Goal: Task Accomplishment & Management: Manage account settings

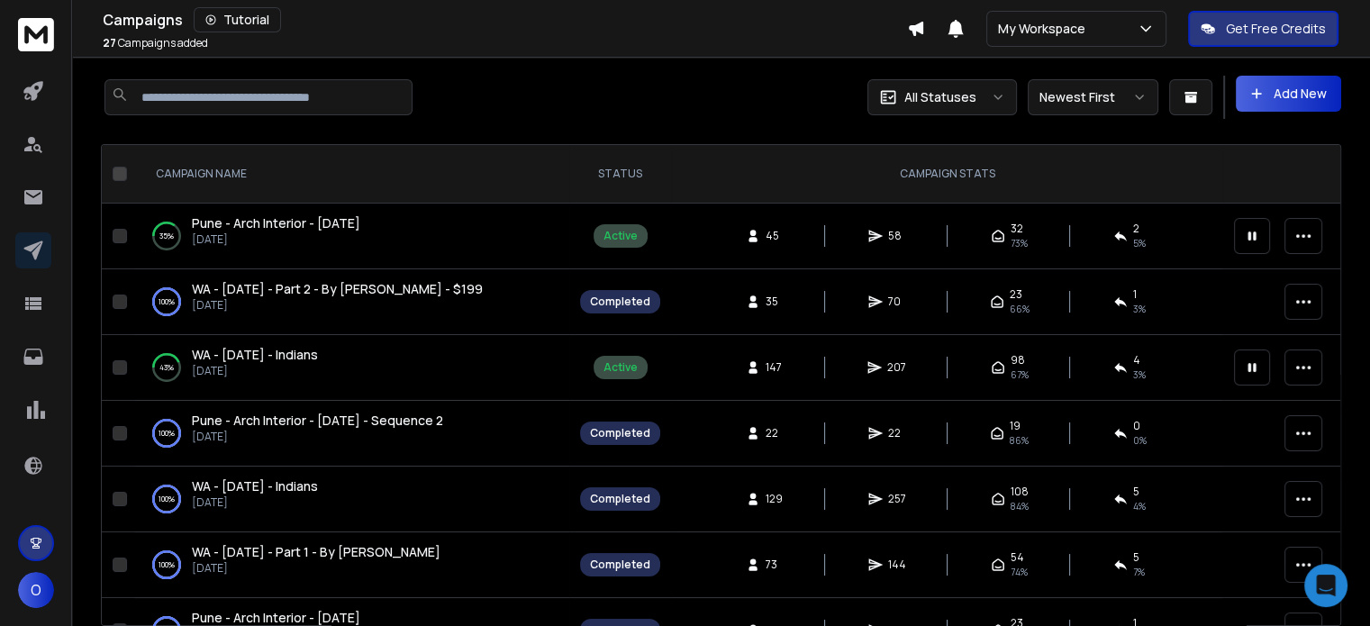
click at [295, 238] on p "[DATE]" at bounding box center [276, 239] width 168 height 14
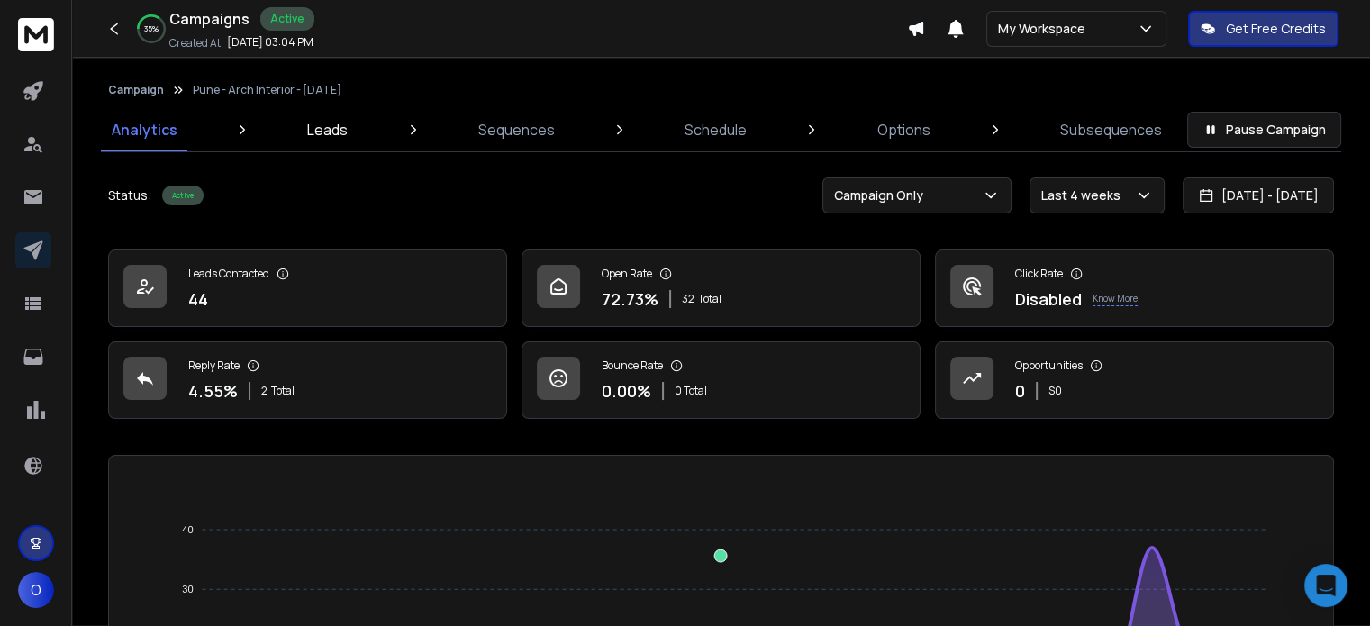
click at [303, 140] on link "Leads" at bounding box center [327, 129] width 62 height 43
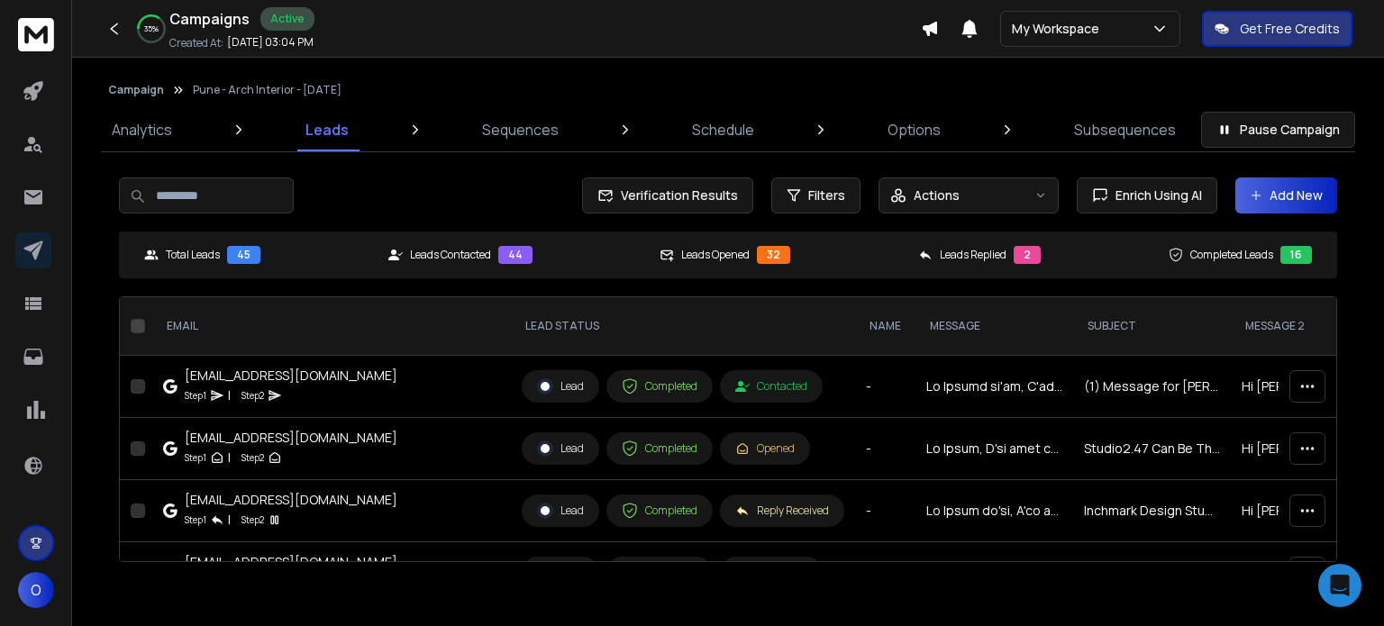
click at [1295, 186] on button "Add New" at bounding box center [1286, 195] width 102 height 36
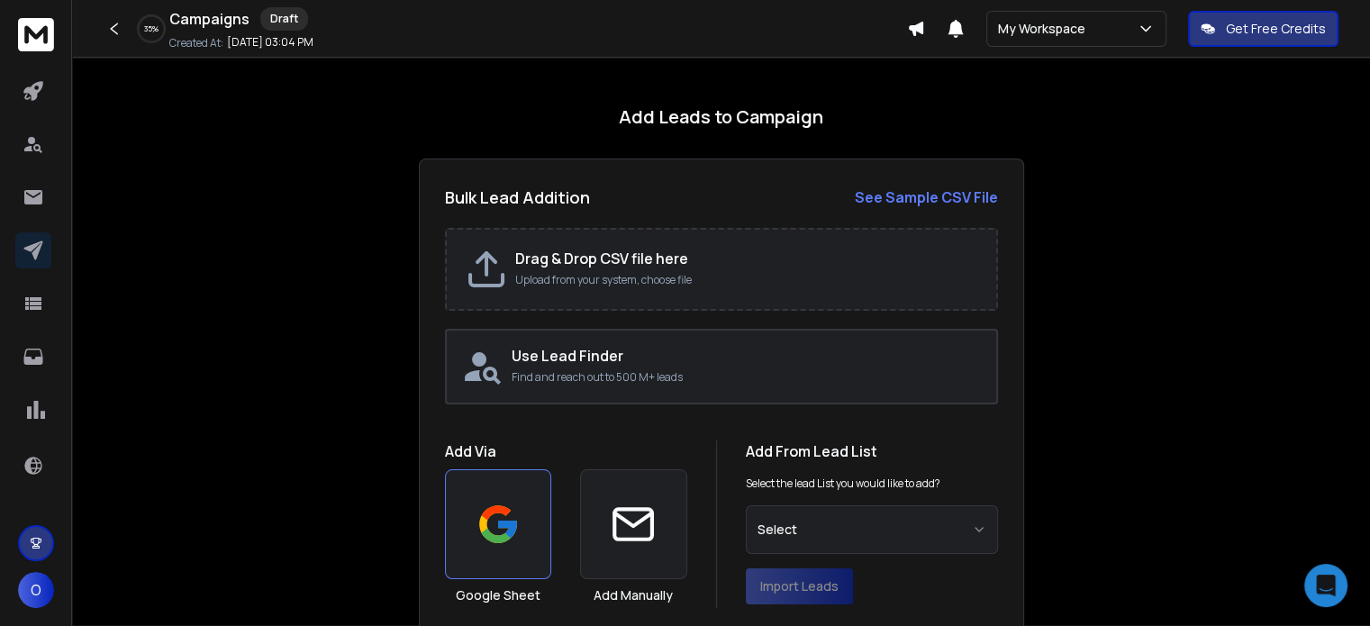
click at [518, 513] on icon at bounding box center [498, 524] width 45 height 54
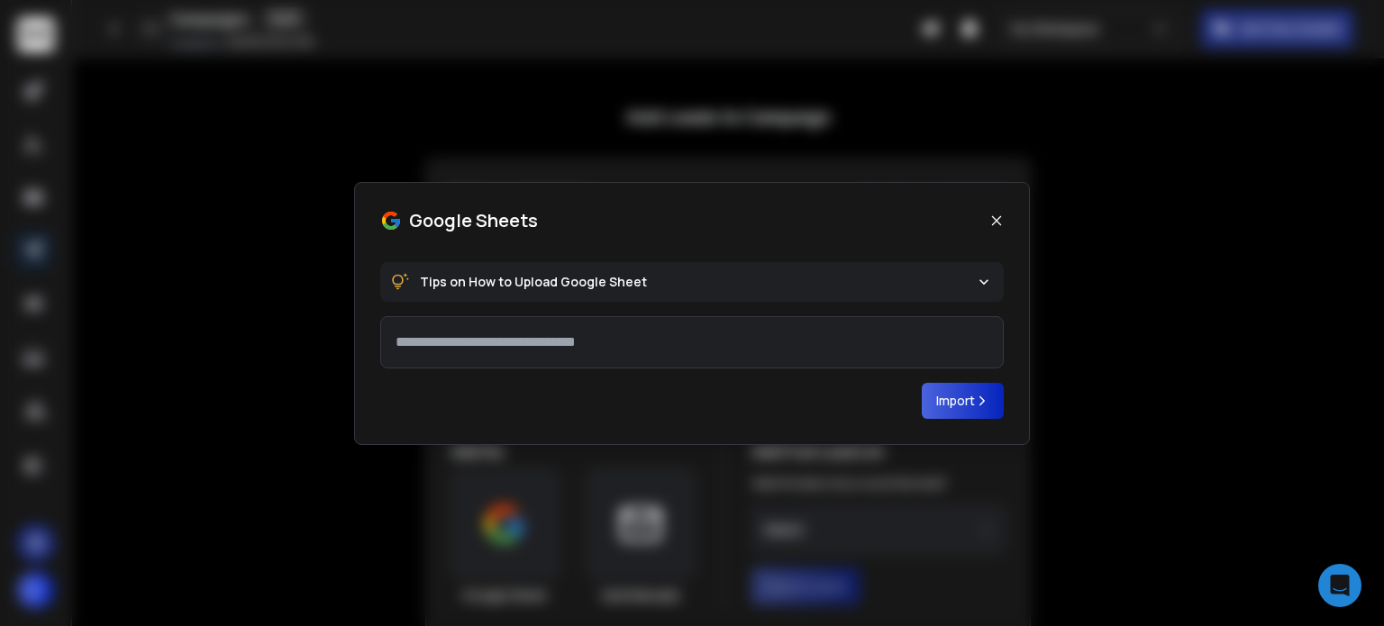
click at [573, 357] on input at bounding box center [691, 342] width 623 height 52
paste input "**********"
type input "**********"
click at [960, 404] on button "Import" at bounding box center [963, 400] width 82 height 36
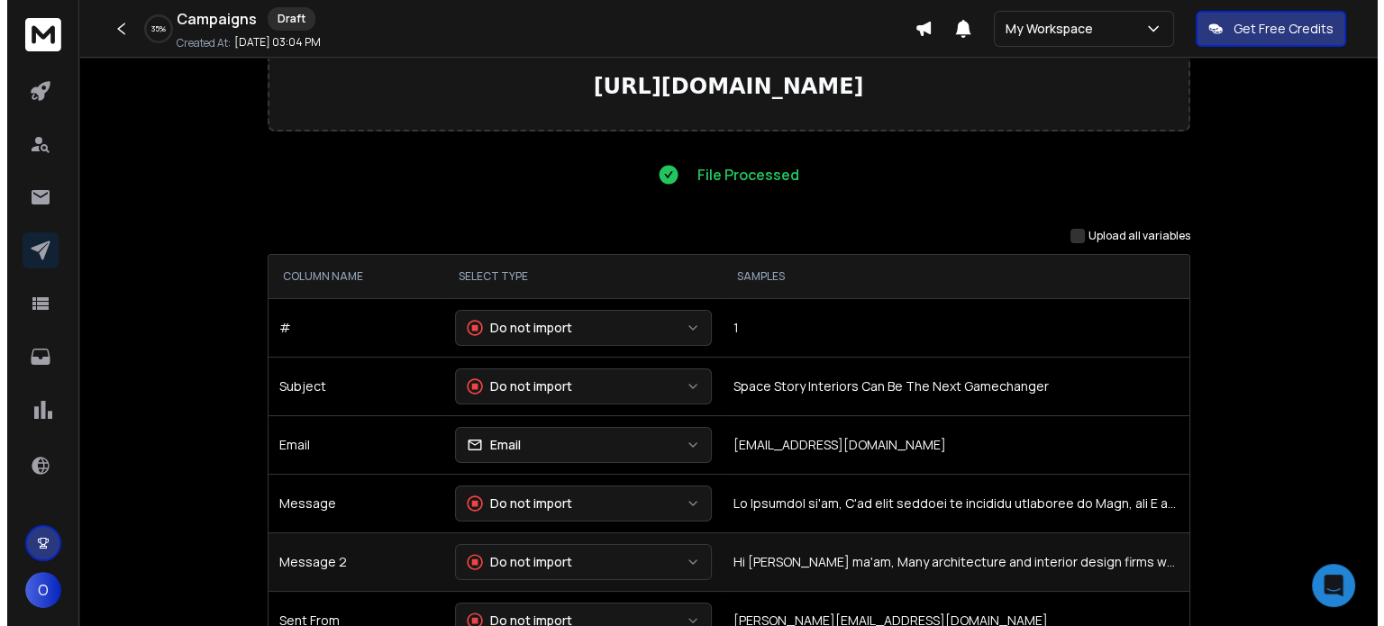
scroll to position [180, 0]
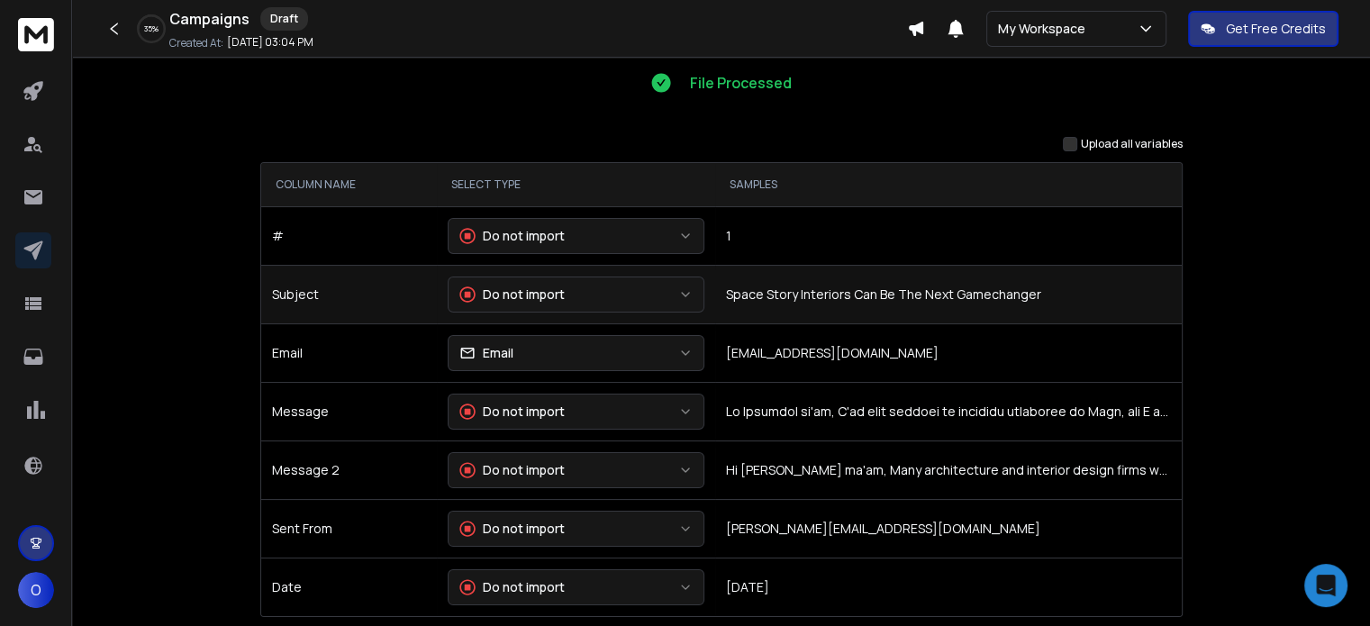
click at [559, 304] on div "Do not import" at bounding box center [511, 295] width 105 height 18
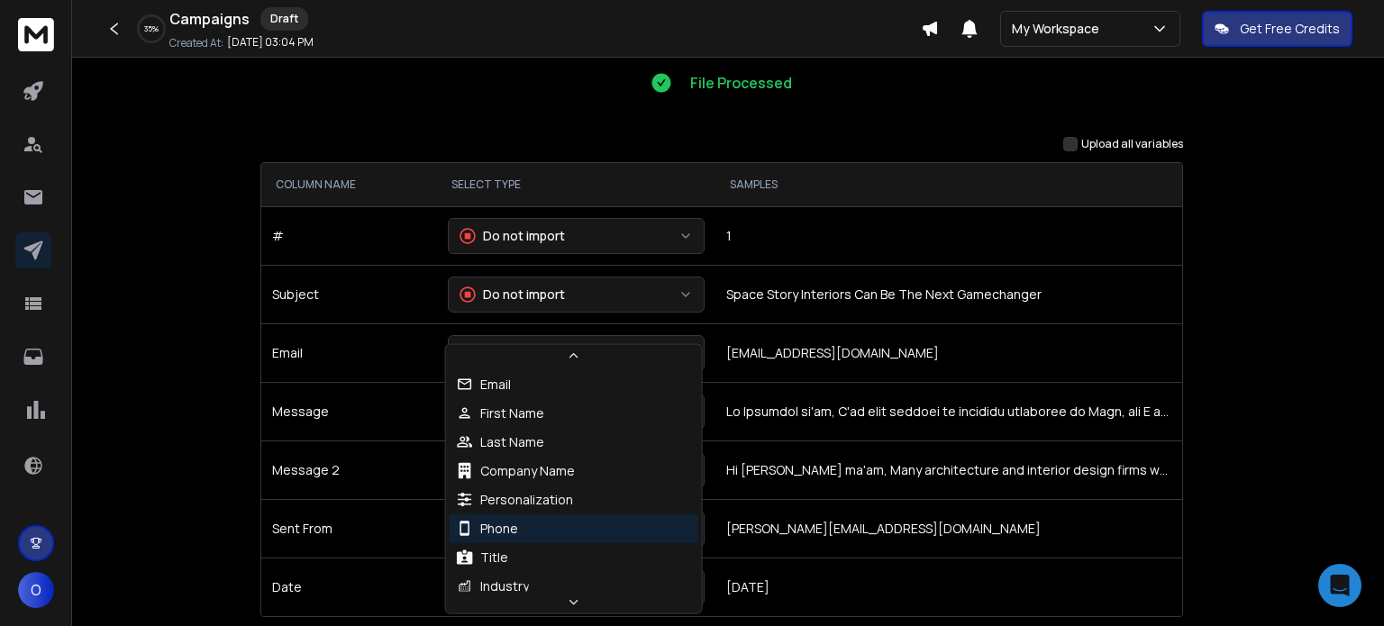
scroll to position [159, 0]
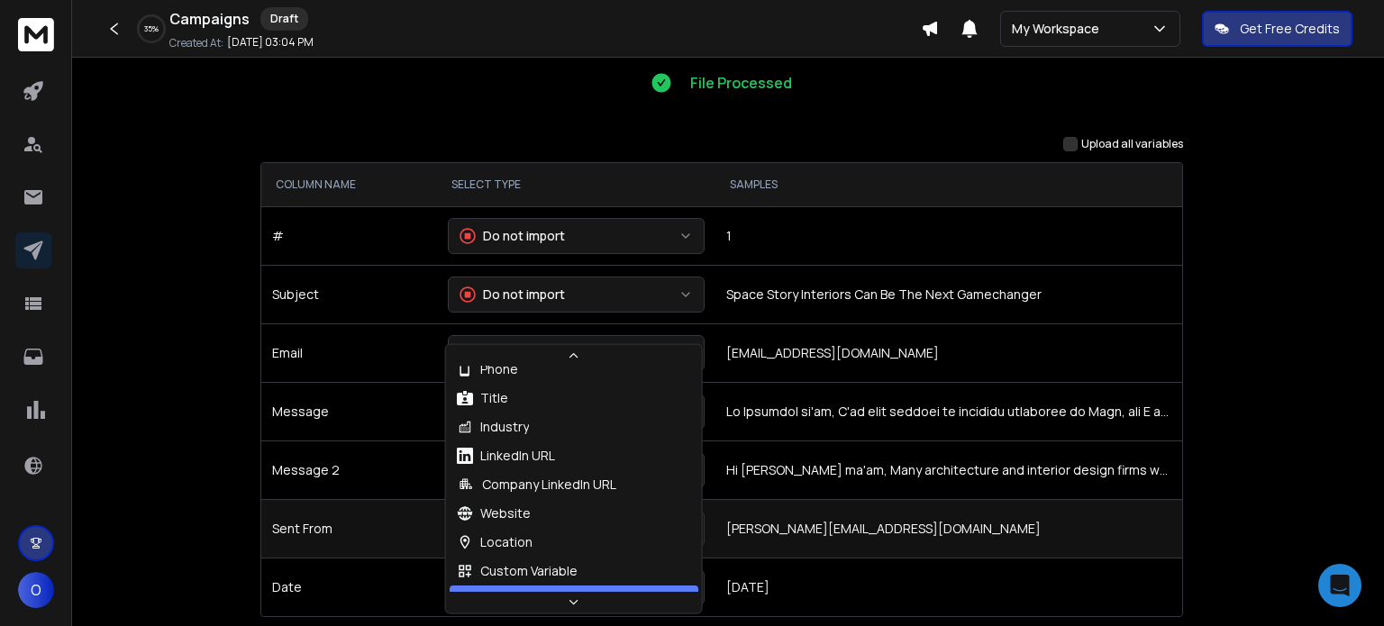
drag, startPoint x: 537, startPoint y: 563, endPoint x: 541, endPoint y: 553, distance: 10.9
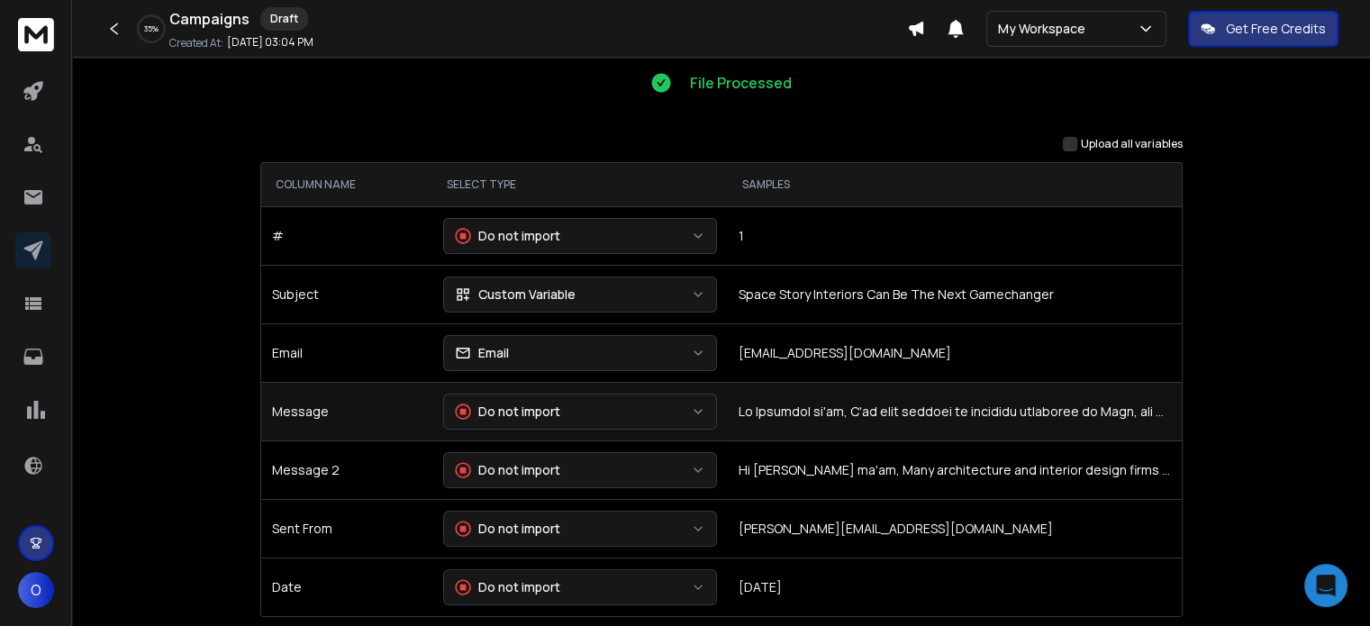
click at [522, 424] on button "Do not import" at bounding box center [580, 412] width 274 height 36
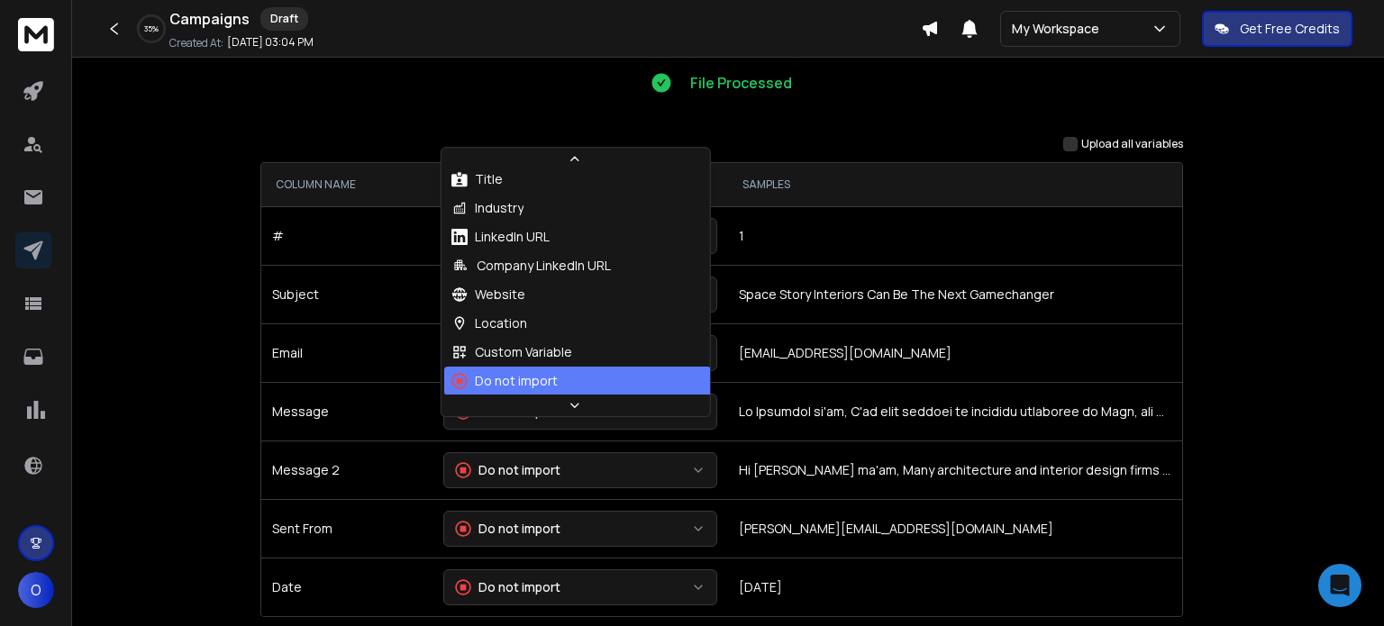
scroll to position [163, 0]
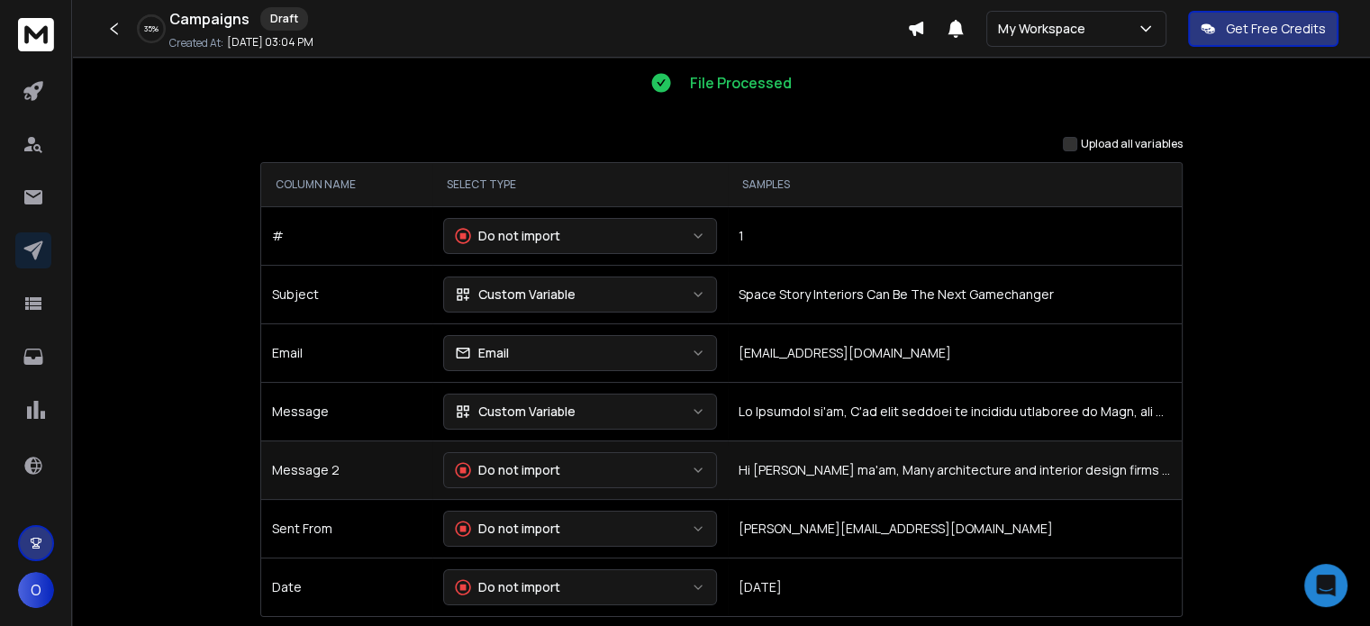
click at [529, 479] on div "Do not import" at bounding box center [507, 470] width 105 height 18
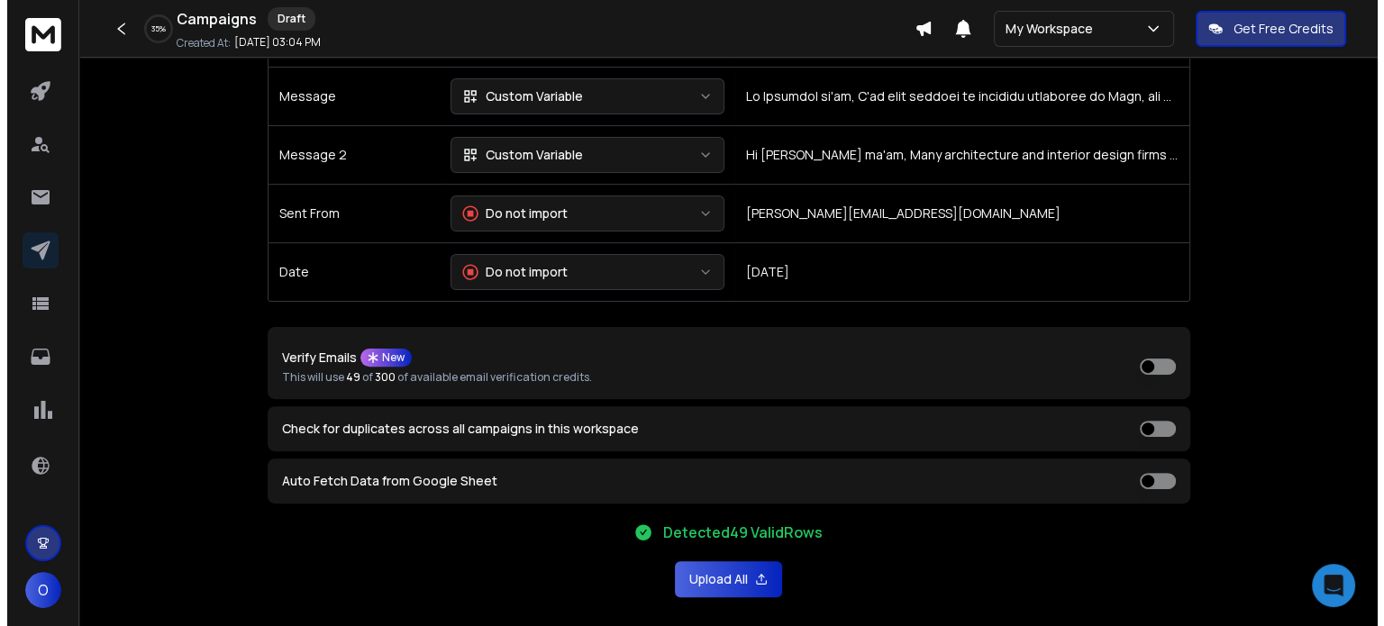
scroll to position [522, 0]
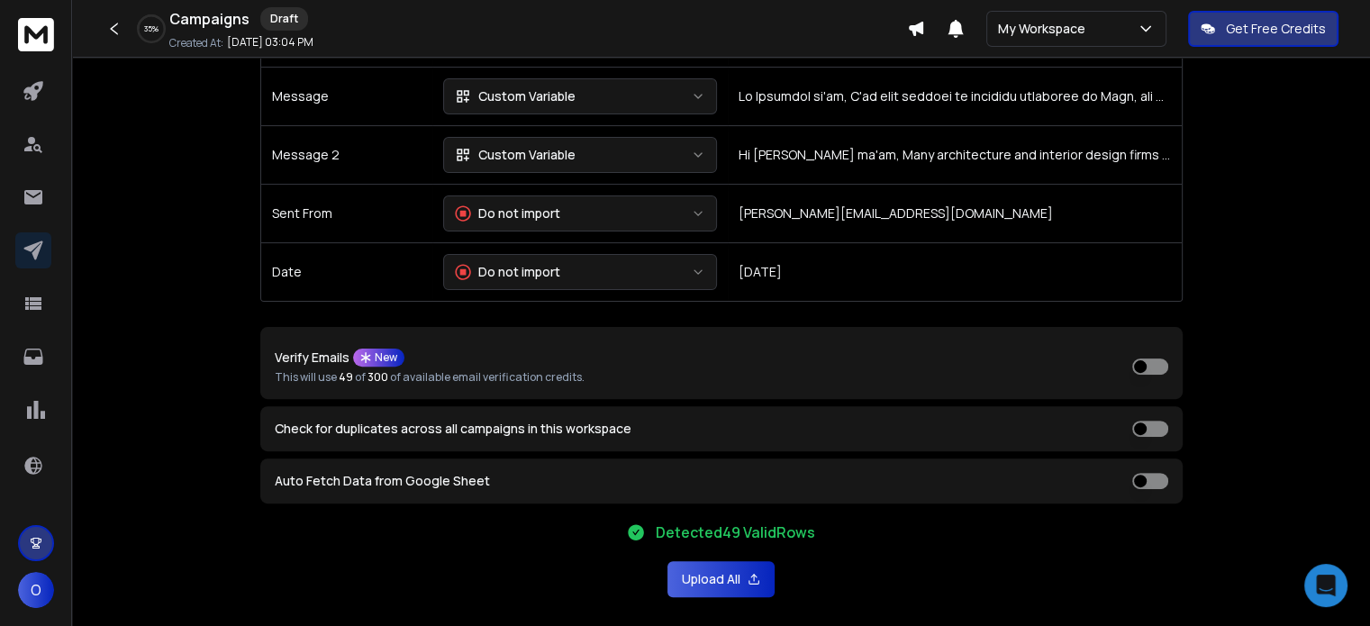
click at [1144, 423] on button "Check for duplicates across all campaigns in this workspace" at bounding box center [1150, 429] width 36 height 16
click at [729, 581] on button "Upload All" at bounding box center [721, 579] width 107 height 36
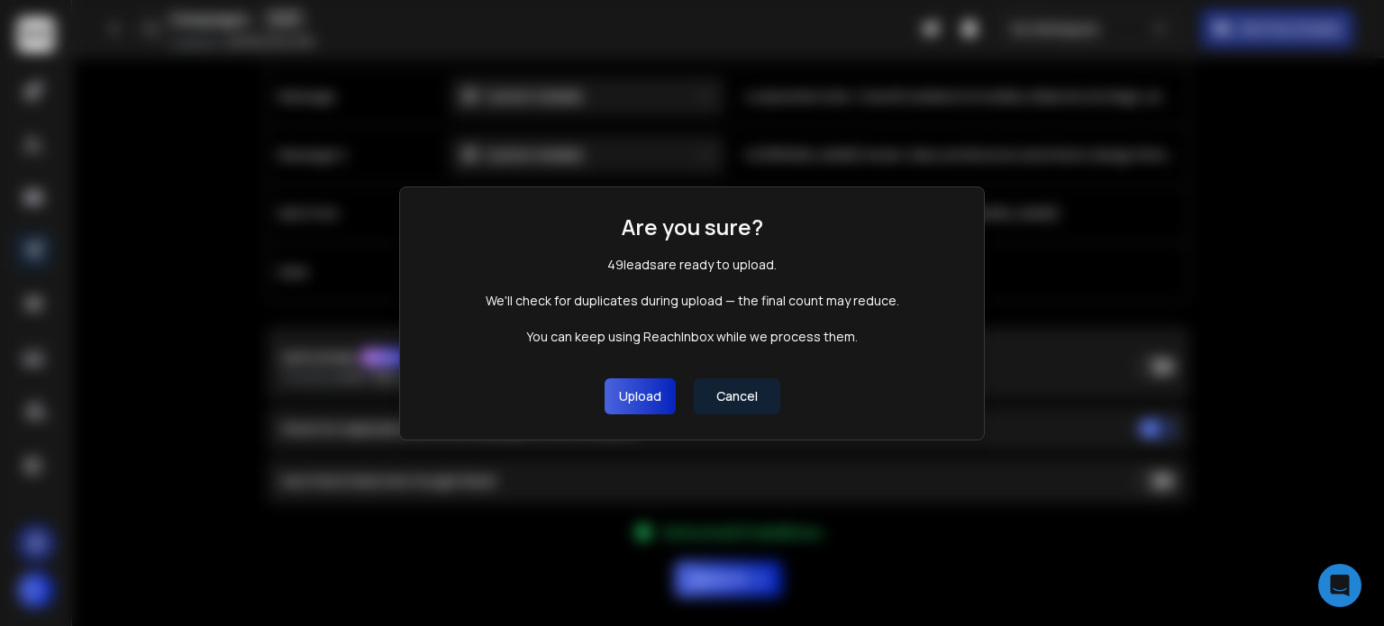
click at [635, 395] on button "Upload" at bounding box center [639, 396] width 71 height 36
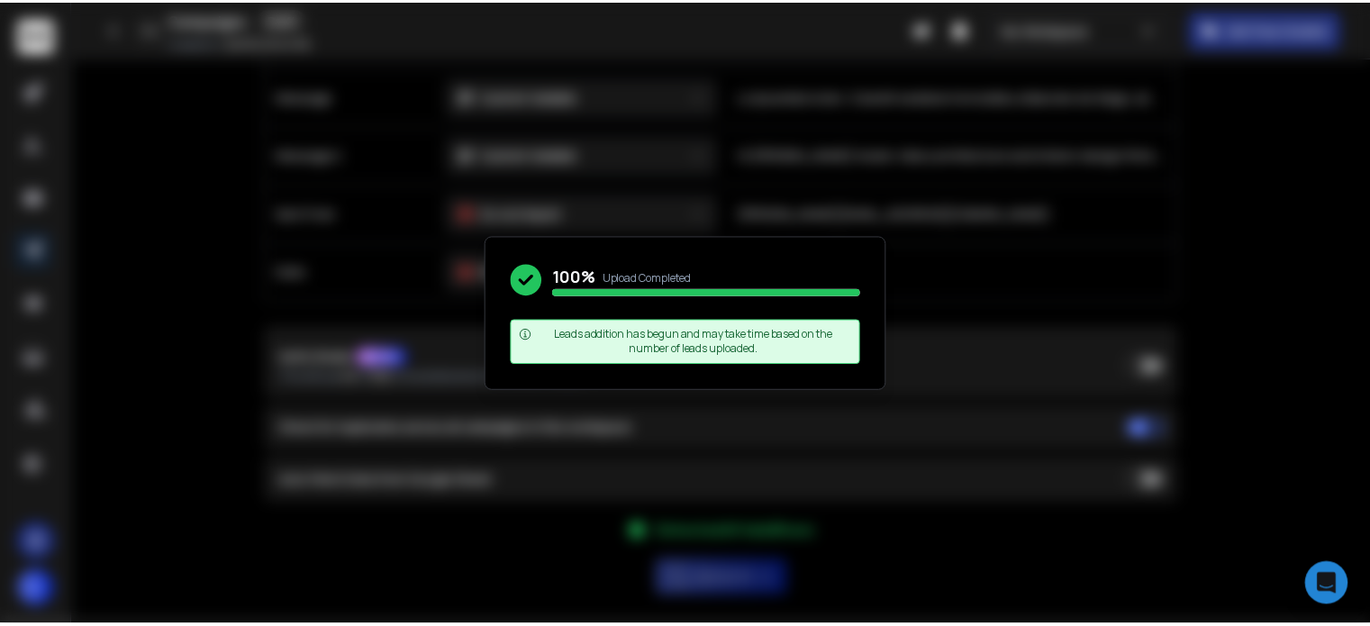
scroll to position [468, 0]
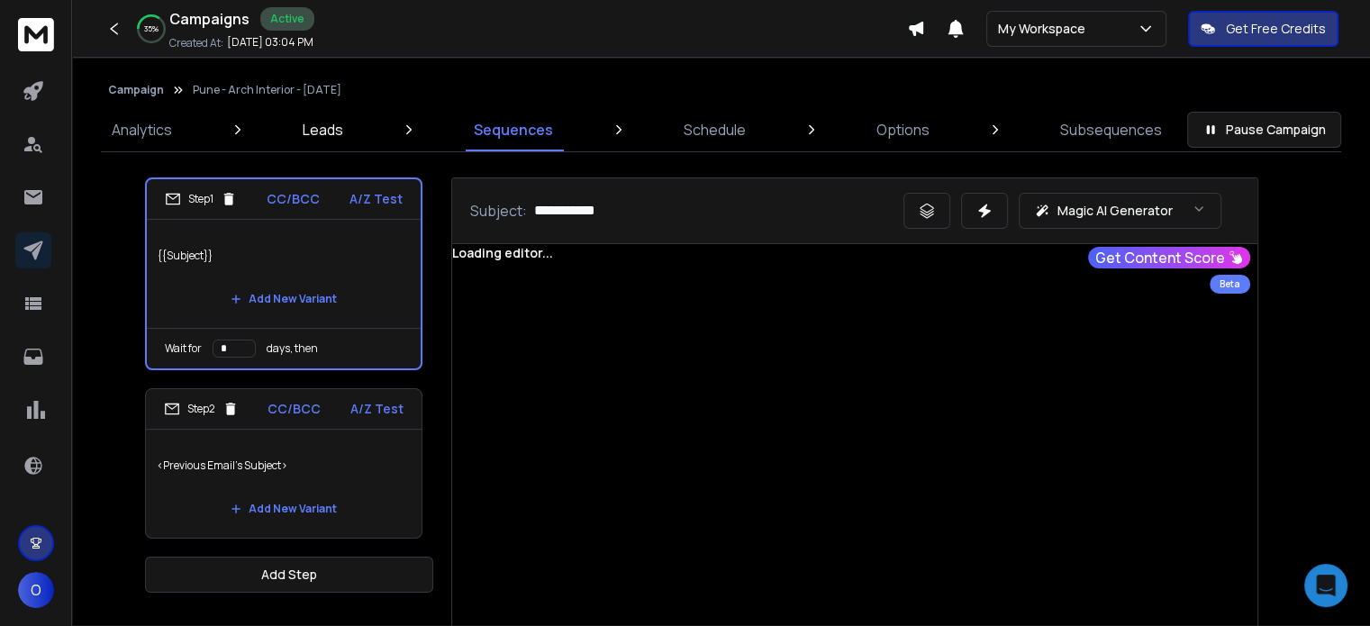
click at [345, 133] on link "Leads" at bounding box center [323, 129] width 62 height 43
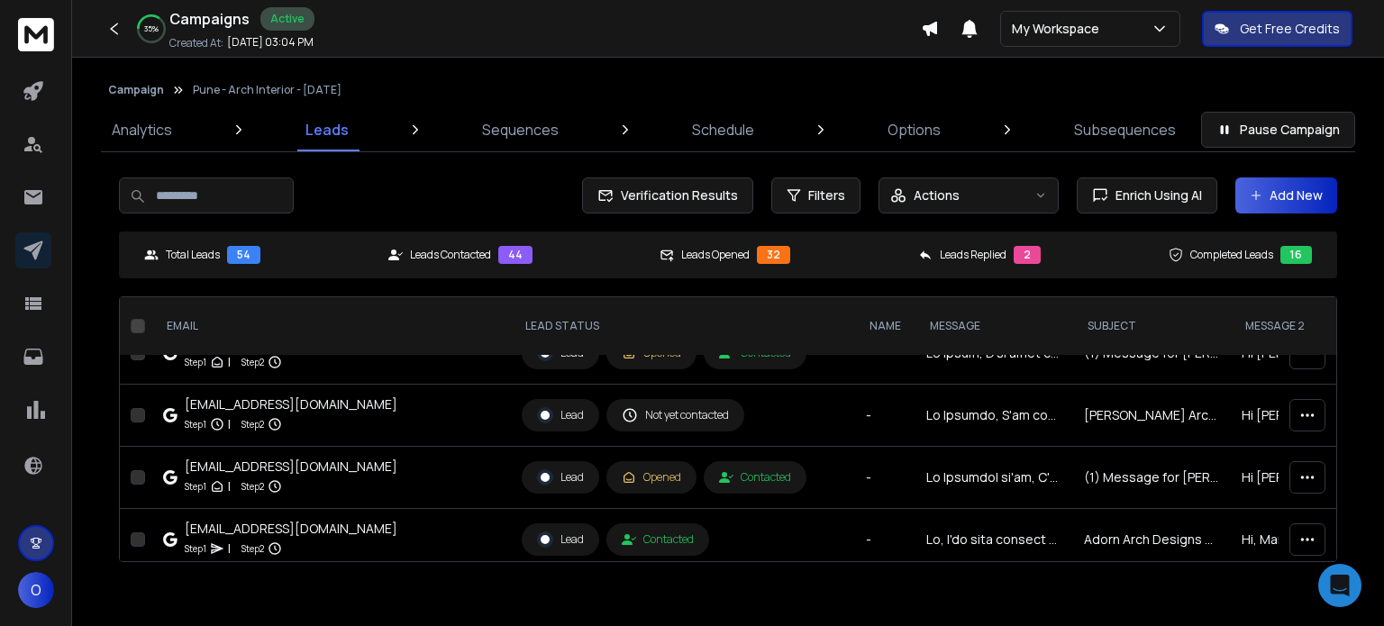
scroll to position [2559, 0]
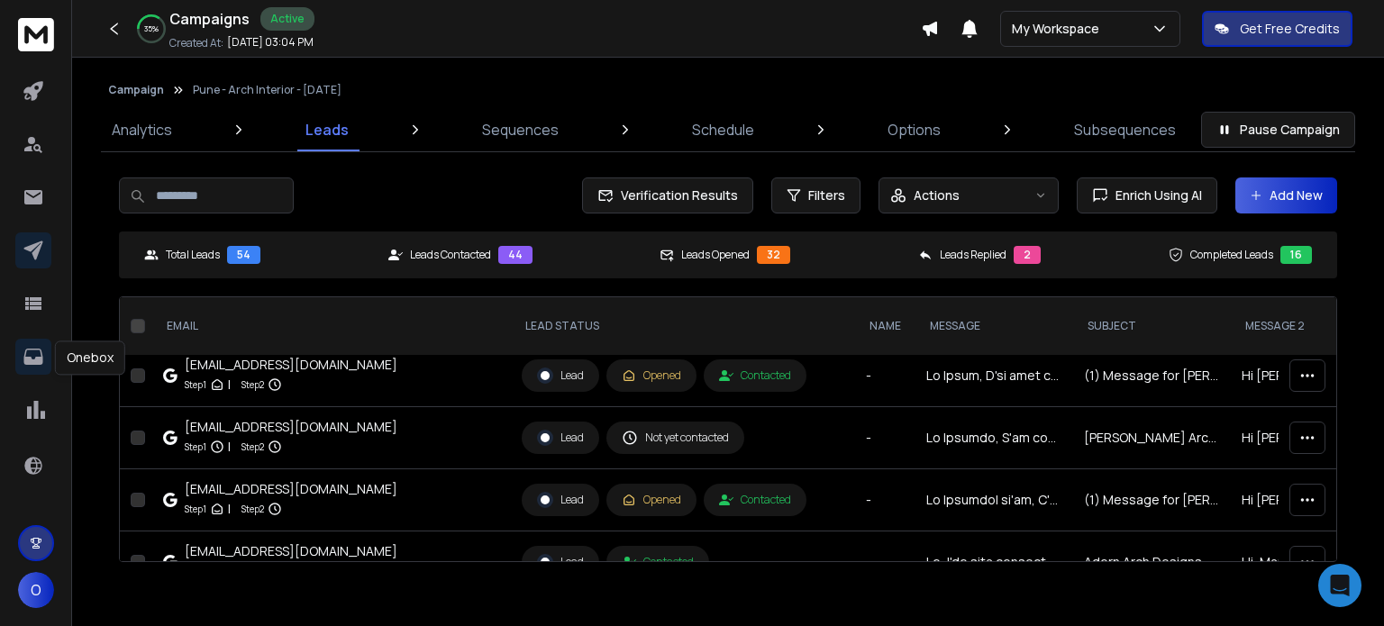
click at [34, 346] on icon at bounding box center [34, 357] width 22 height 22
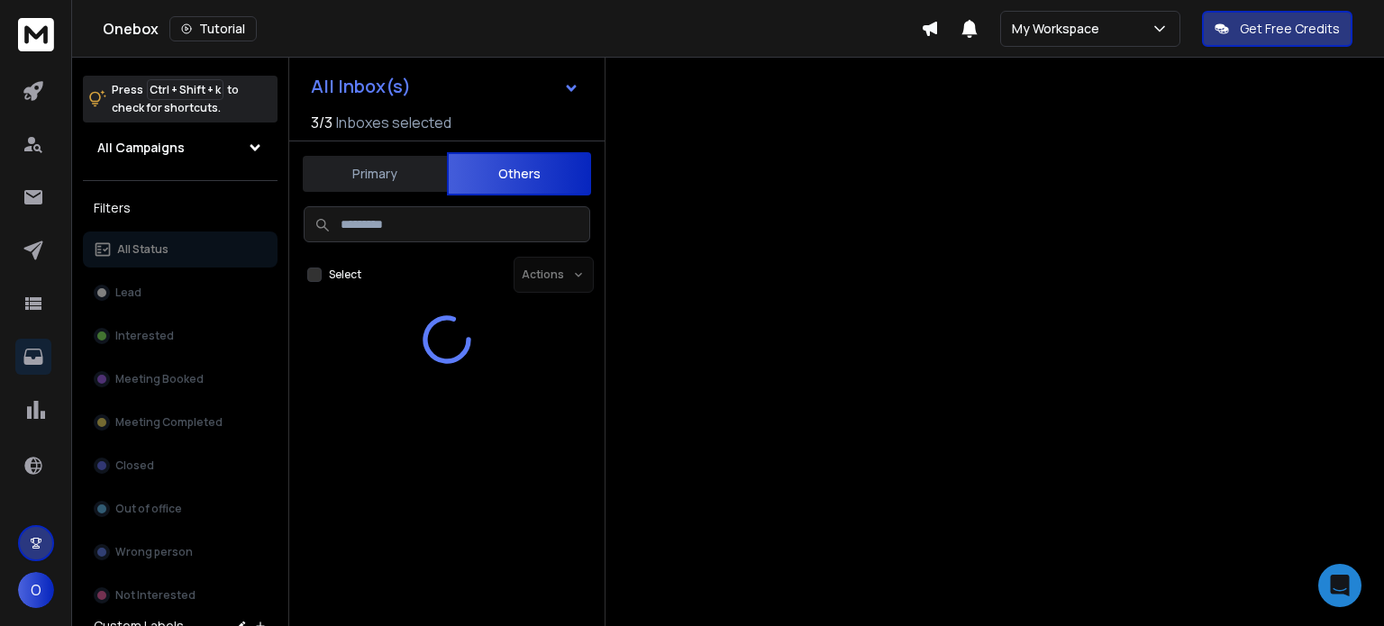
click at [522, 162] on button "Others" at bounding box center [519, 173] width 144 height 43
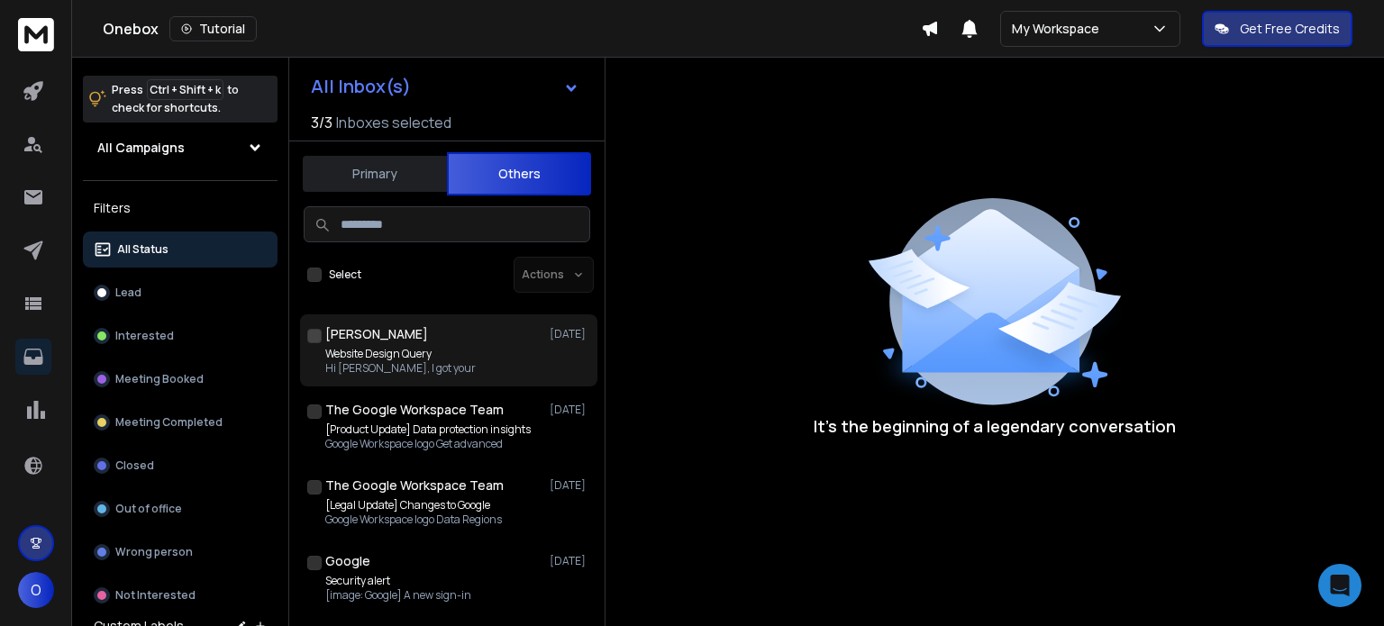
click at [434, 367] on p "Hi [PERSON_NAME], I got your" at bounding box center [400, 368] width 150 height 14
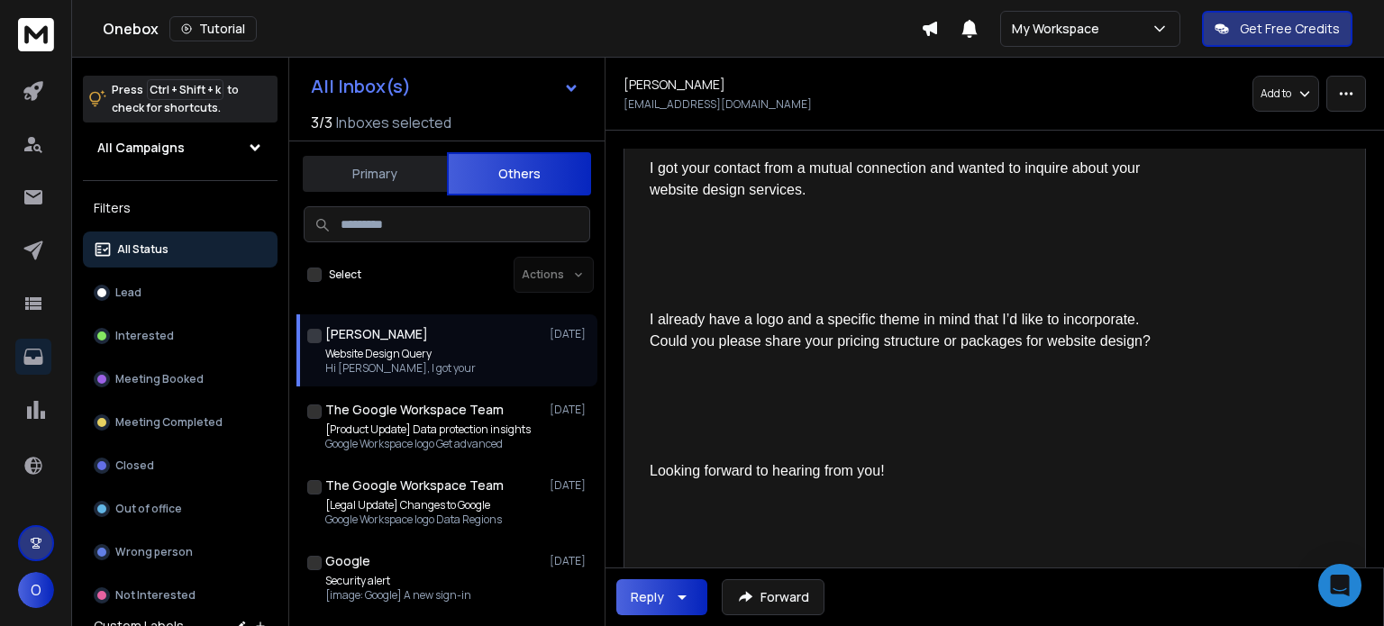
scroll to position [317, 0]
click at [396, 193] on button "Primary" at bounding box center [375, 174] width 144 height 40
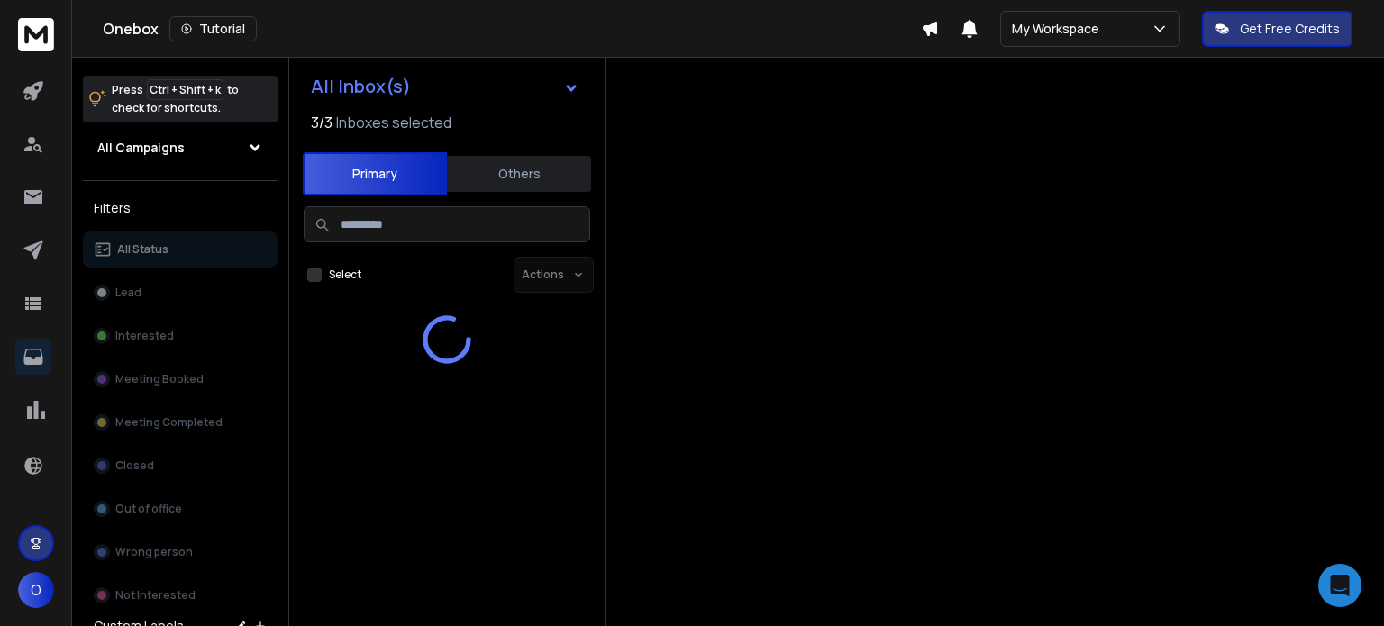
scroll to position [0, 0]
click at [526, 172] on button "Others" at bounding box center [519, 174] width 144 height 40
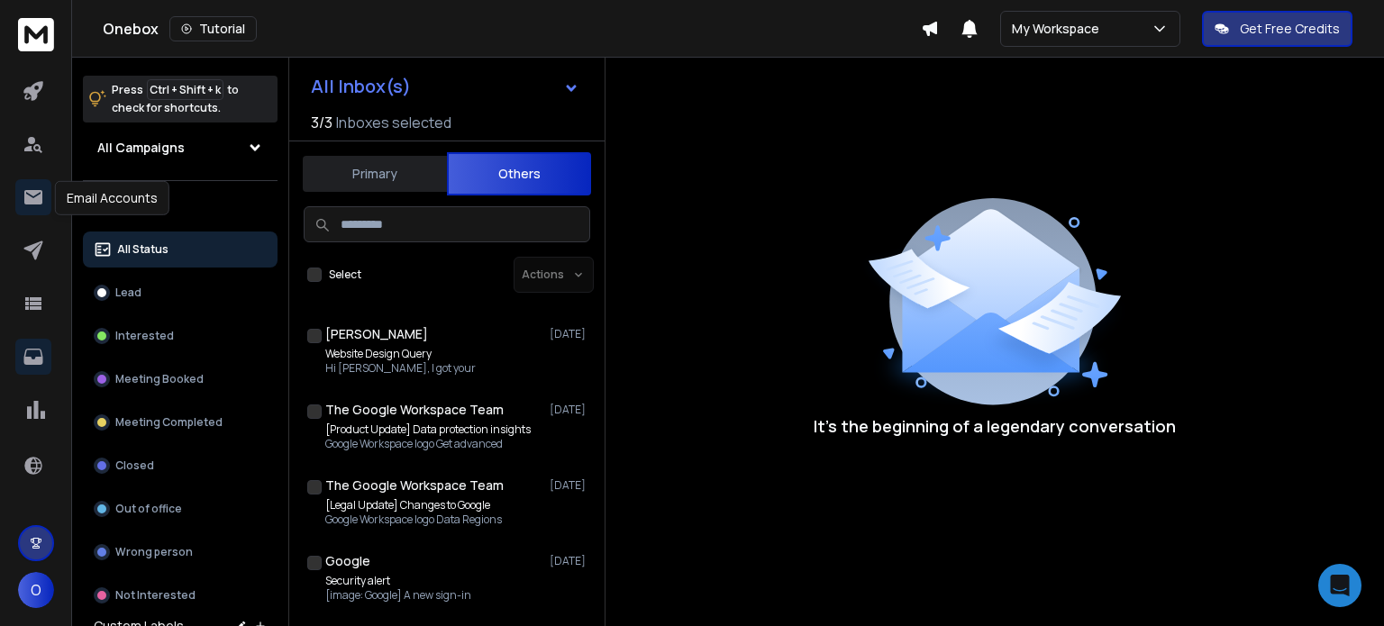
click at [36, 194] on icon at bounding box center [34, 197] width 22 height 22
